Goal: Find specific page/section: Find specific page/section

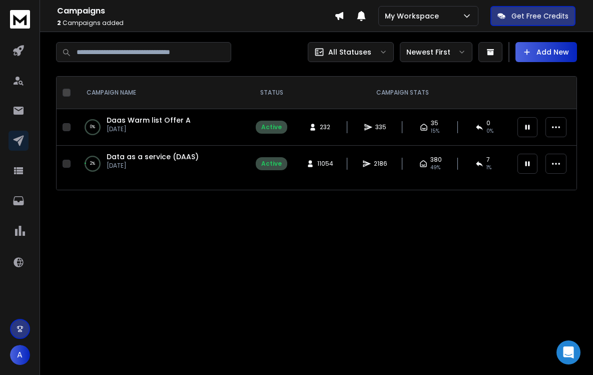
click at [557, 128] on icon "button" at bounding box center [556, 127] width 10 height 10
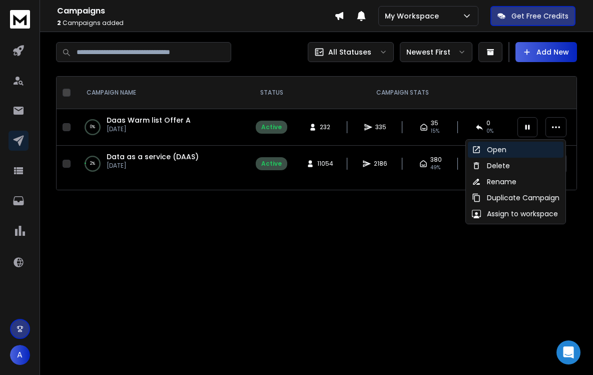
click at [518, 147] on div "Open" at bounding box center [516, 150] width 96 height 16
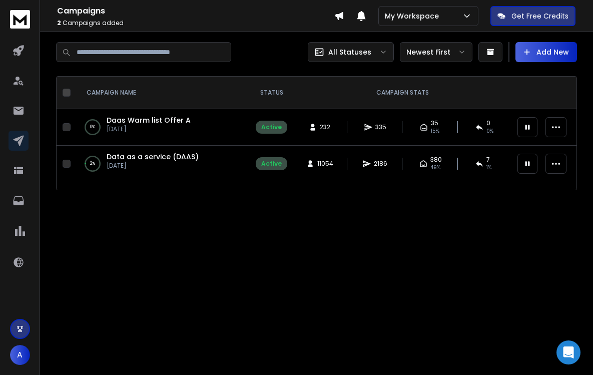
click at [556, 165] on icon "button" at bounding box center [556, 164] width 10 height 10
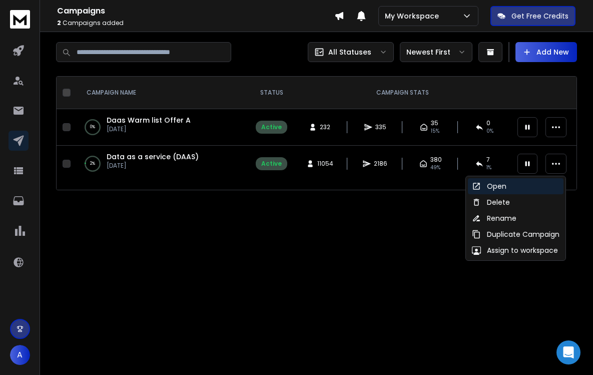
click at [530, 187] on div "Open" at bounding box center [516, 186] width 96 height 16
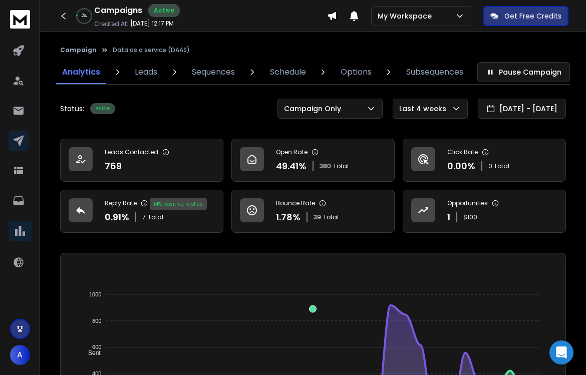
click at [28, 236] on link at bounding box center [20, 230] width 23 height 23
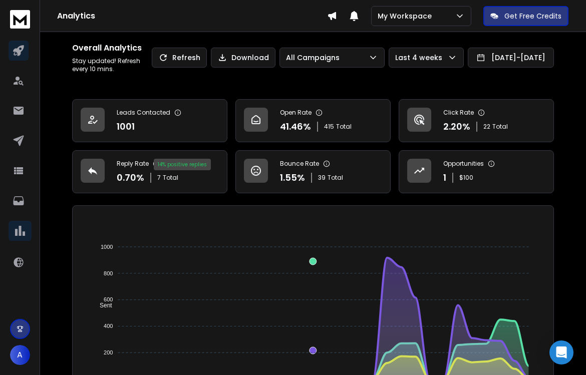
click at [10, 60] on link at bounding box center [19, 51] width 20 height 20
